Goal: Information Seeking & Learning: Check status

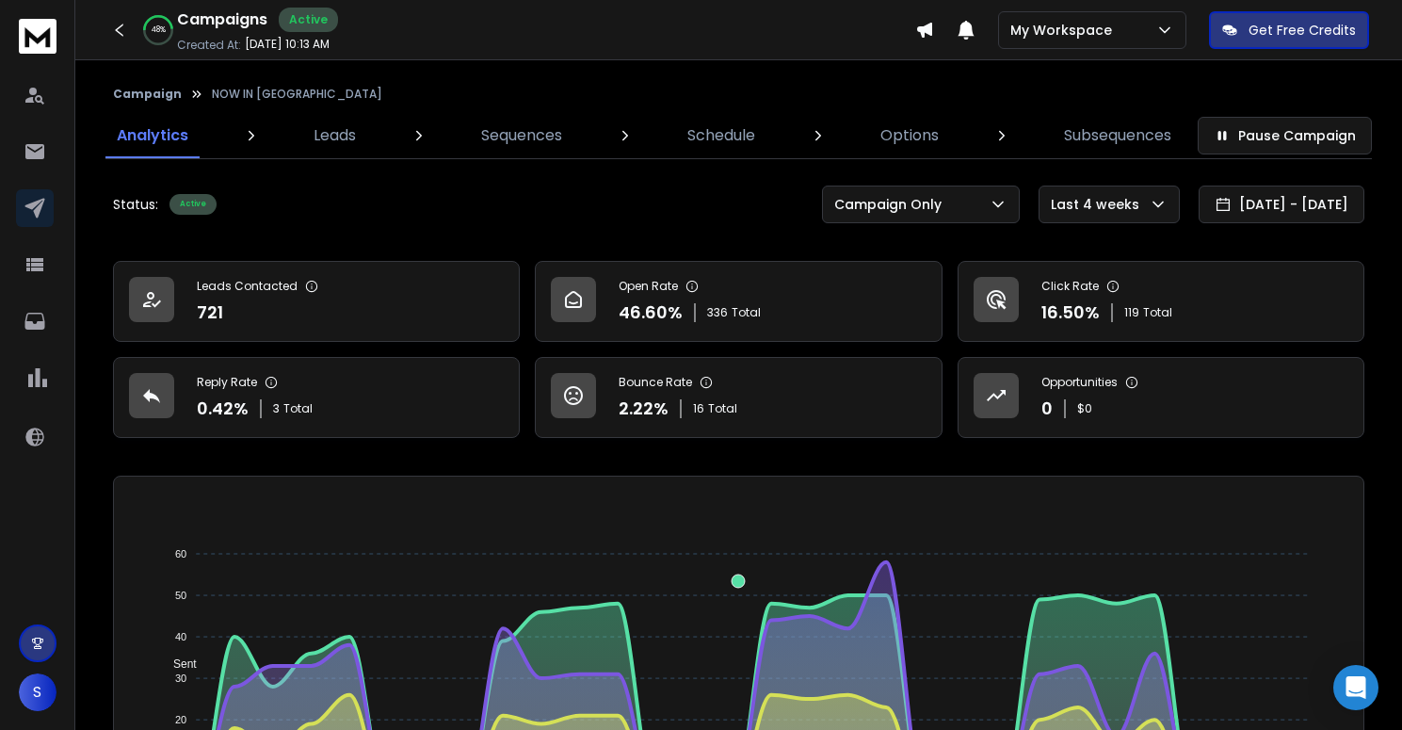
scroll to position [302, 0]
click at [280, 404] on span "Total" at bounding box center [293, 408] width 29 height 15
click at [219, 411] on p "0.41 %" at bounding box center [220, 408] width 47 height 26
click at [235, 381] on p "Reply Rate" at bounding box center [227, 382] width 60 height 15
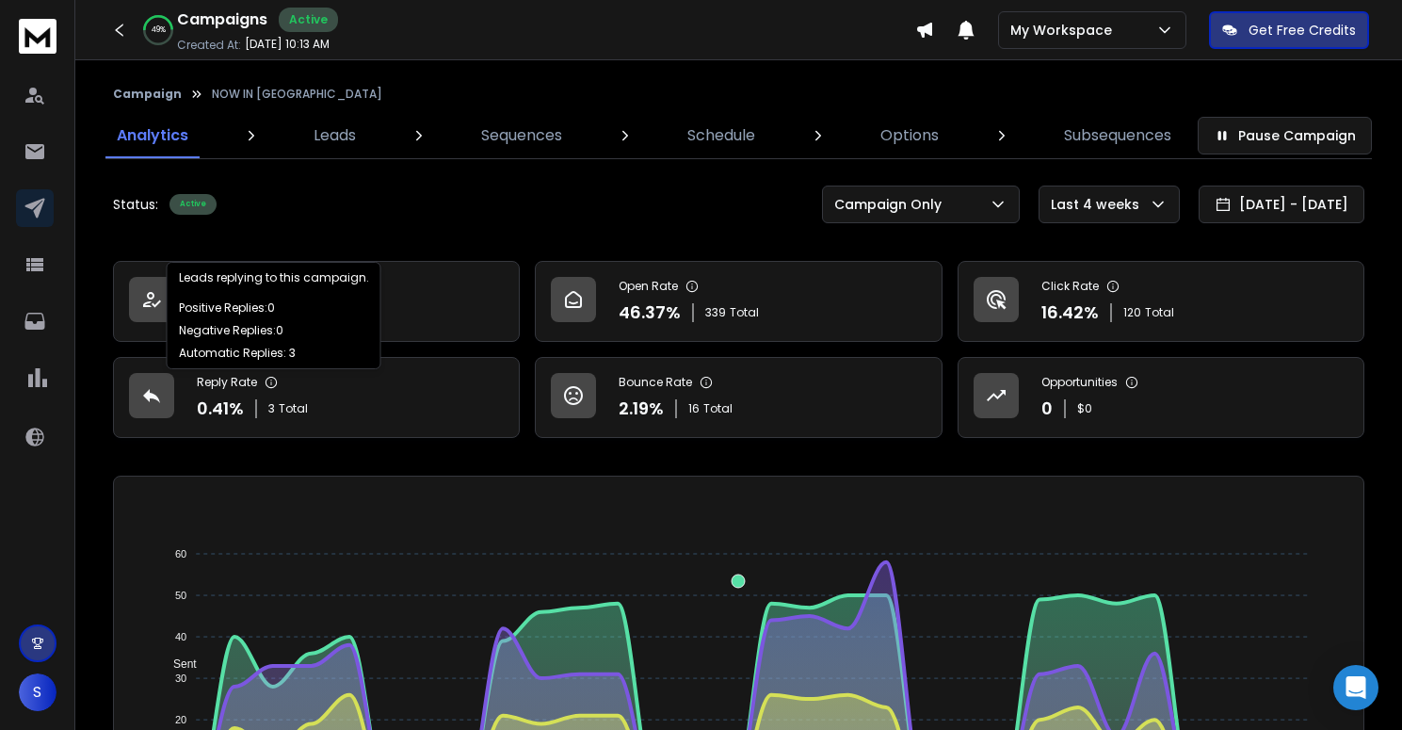
click at [294, 390] on div "Reply Rate" at bounding box center [252, 382] width 111 height 19
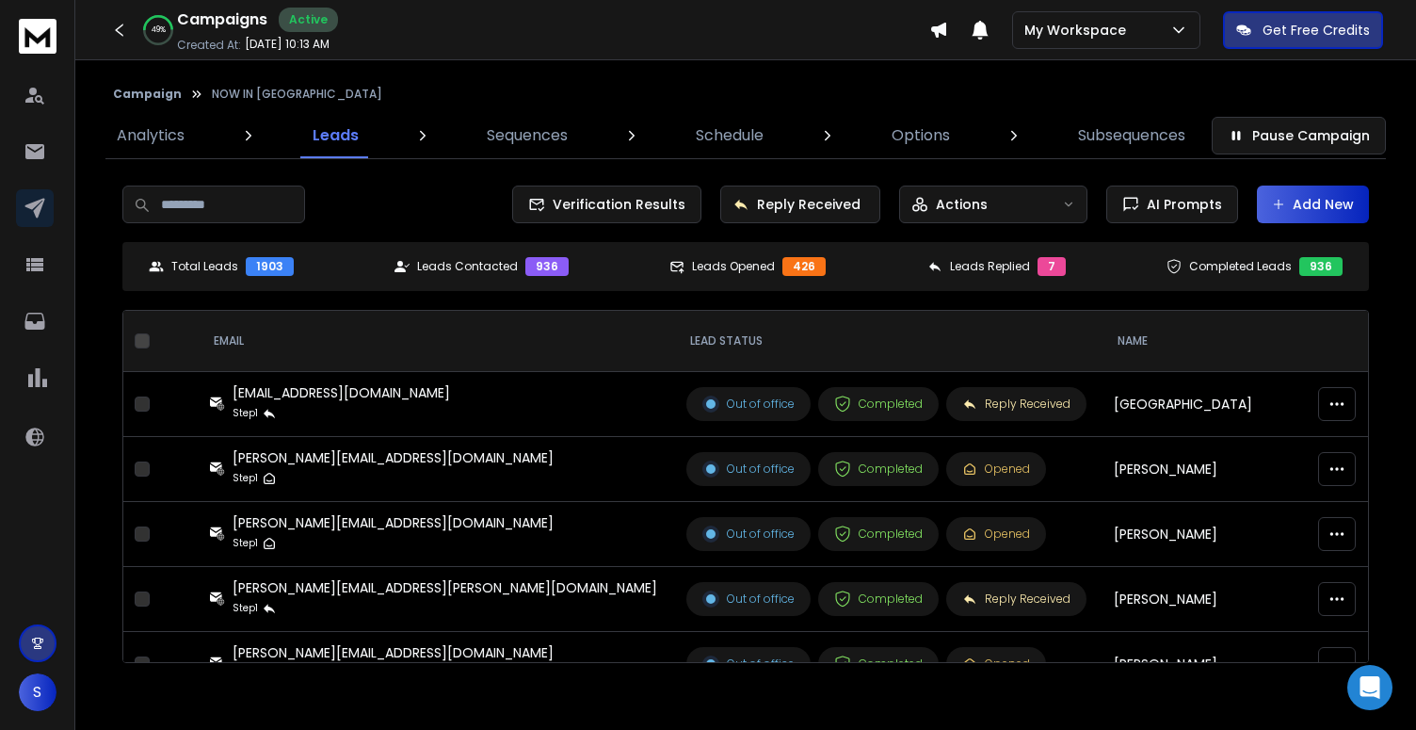
click at [310, 390] on div "apappas@synergyins.net" at bounding box center [341, 392] width 217 height 19
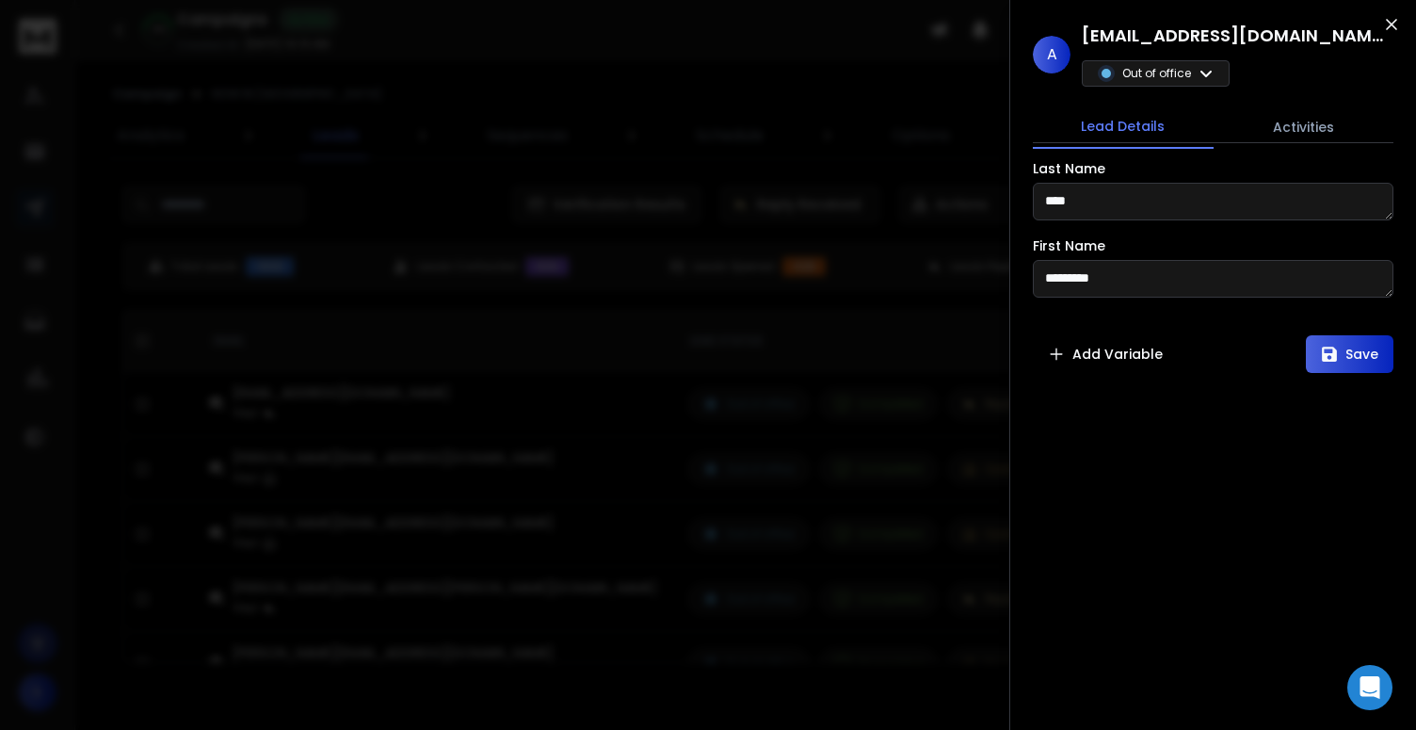
click at [1388, 21] on icon "button" at bounding box center [1391, 24] width 9 height 9
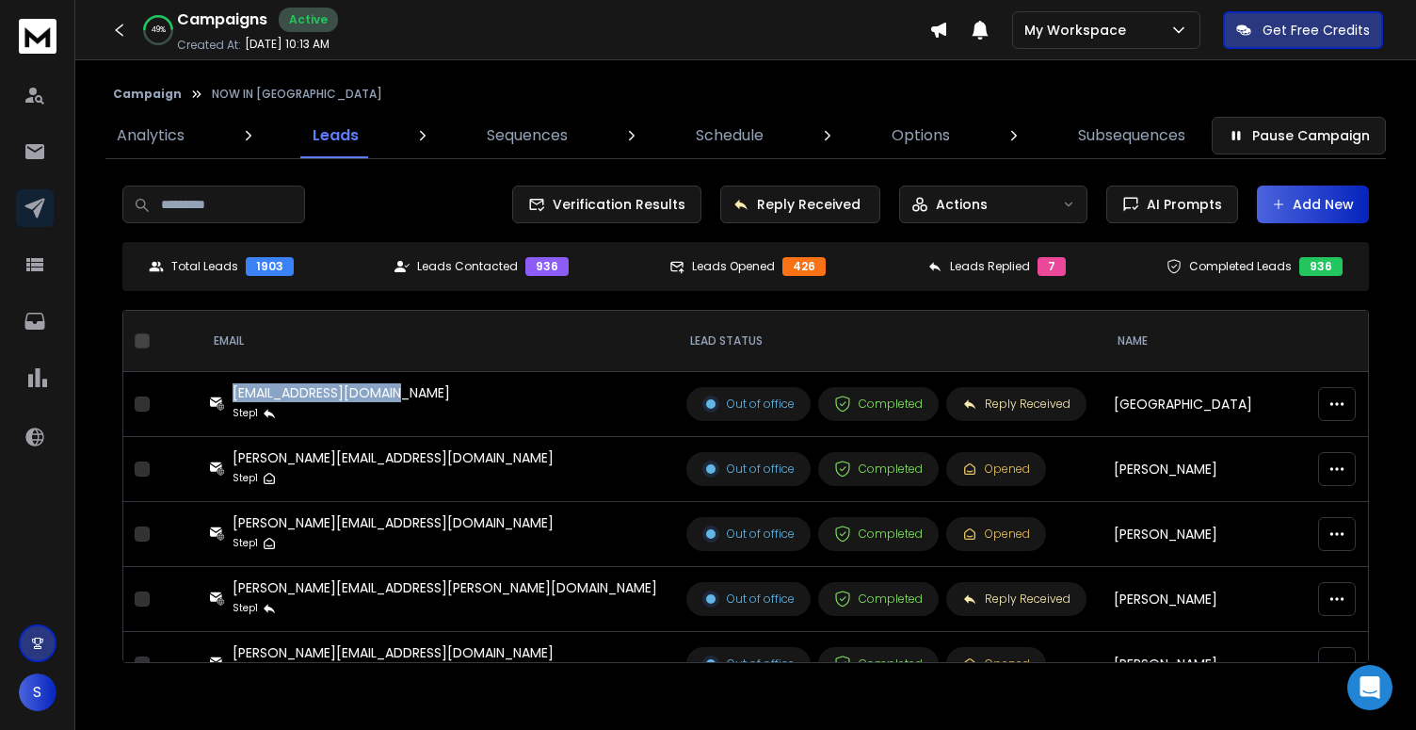
drag, startPoint x: 233, startPoint y: 392, endPoint x: 399, endPoint y: 391, distance: 165.7
click at [399, 391] on div "apappas@synergyins.net" at bounding box center [341, 392] width 217 height 19
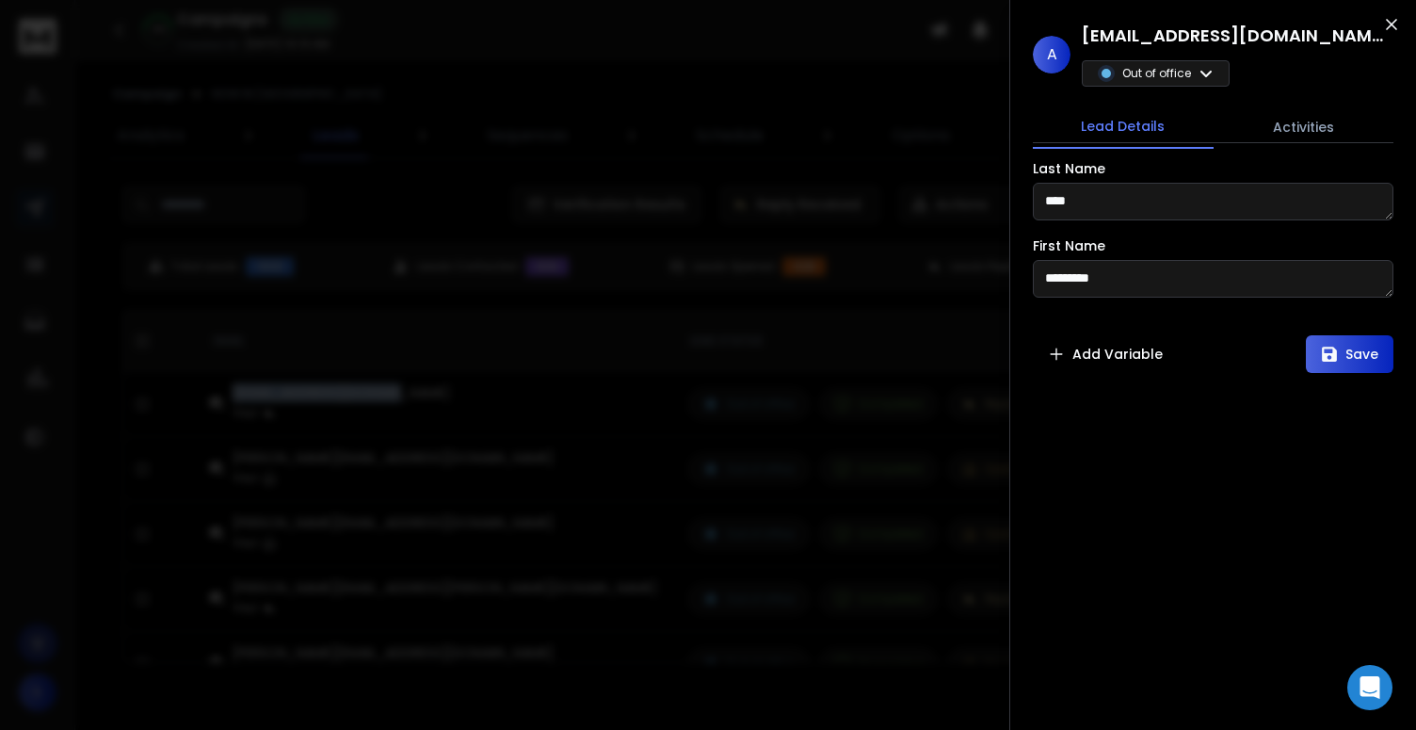
click at [1400, 25] on icon "button" at bounding box center [1391, 24] width 19 height 19
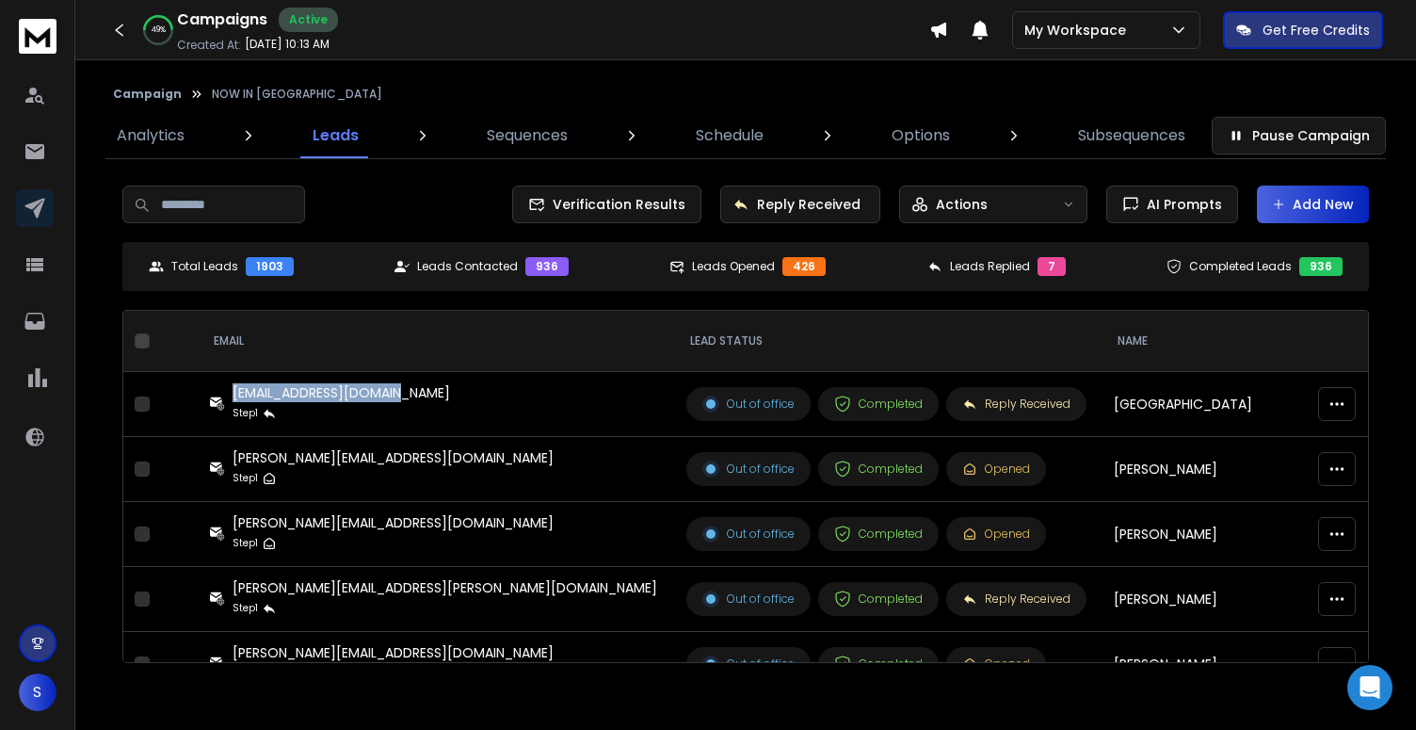
copy div "apappas@synergyins.net"
